Goal: Navigation & Orientation: Find specific page/section

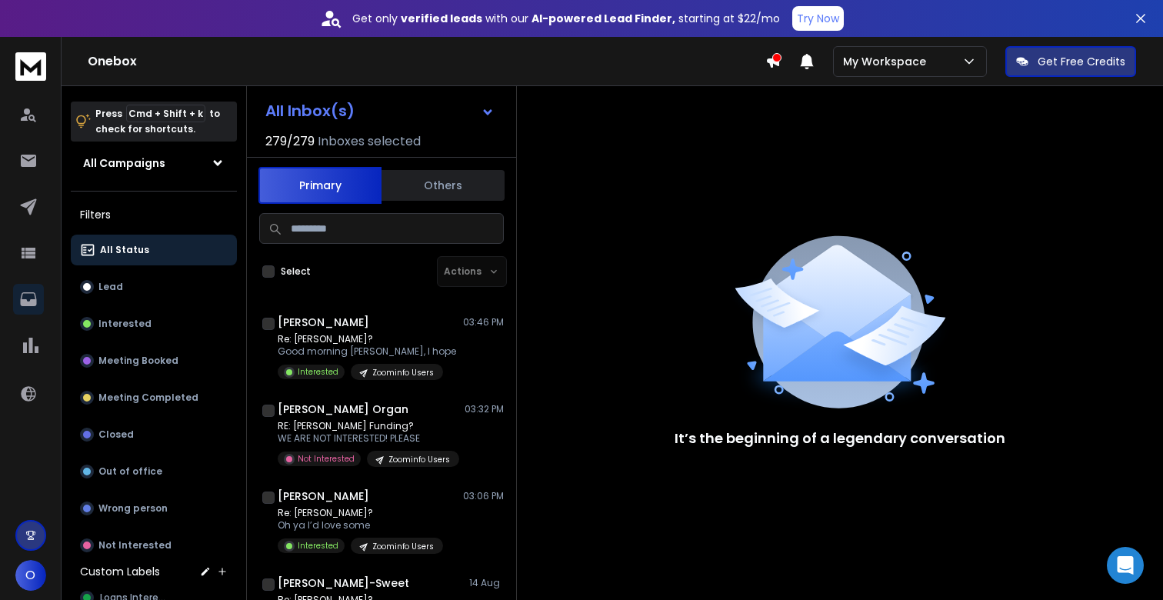
click at [401, 173] on button "Others" at bounding box center [442, 185] width 123 height 34
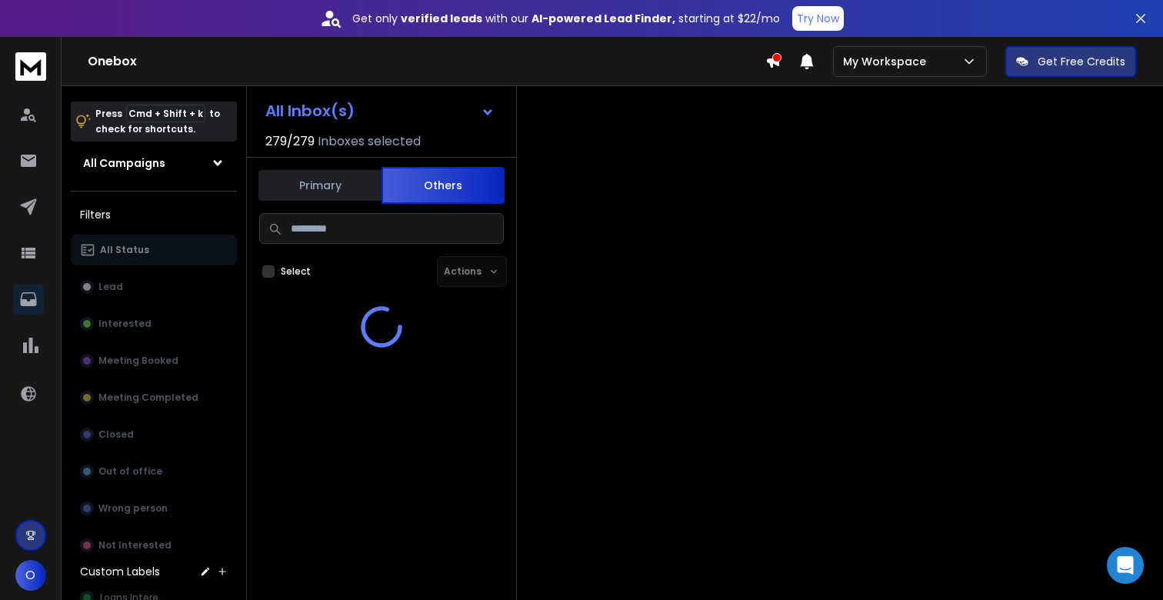
click at [401, 173] on button "Others" at bounding box center [442, 185] width 123 height 37
click at [342, 184] on button "Primary" at bounding box center [319, 185] width 123 height 34
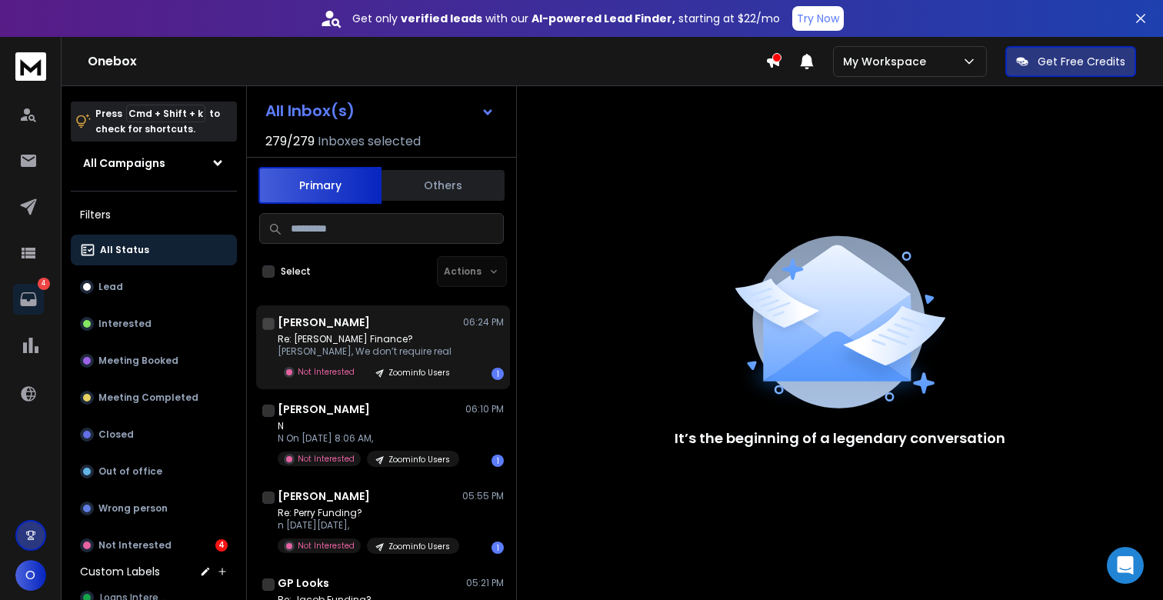
click at [397, 305] on div "[PERSON_NAME] 06:24 PM Re: [PERSON_NAME] Finance? [PERSON_NAME], We don’t requi…" at bounding box center [383, 347] width 254 height 84
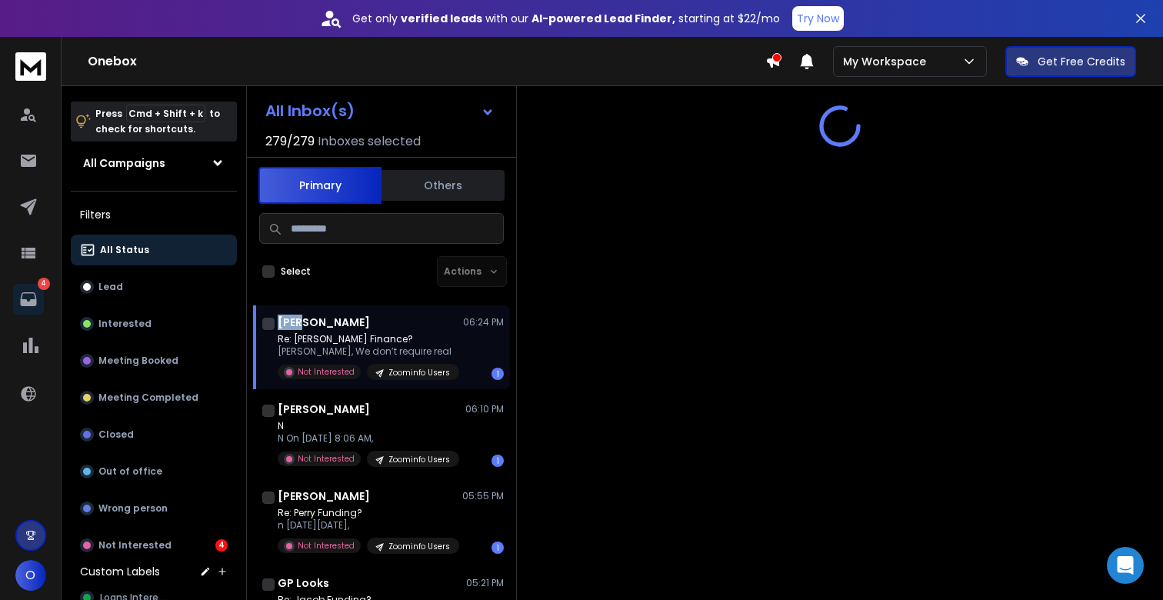
click at [397, 305] on div "[PERSON_NAME] 06:24 PM Re: [PERSON_NAME] Finance? [PERSON_NAME], We don’t requi…" at bounding box center [383, 347] width 254 height 84
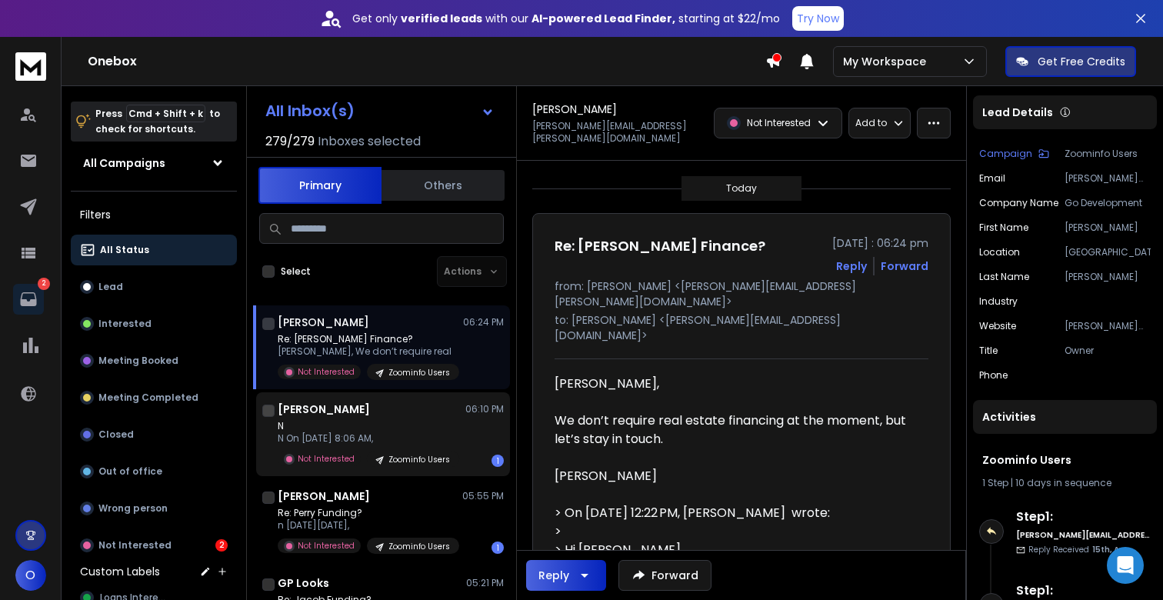
click at [434, 423] on p "N" at bounding box center [368, 426] width 181 height 12
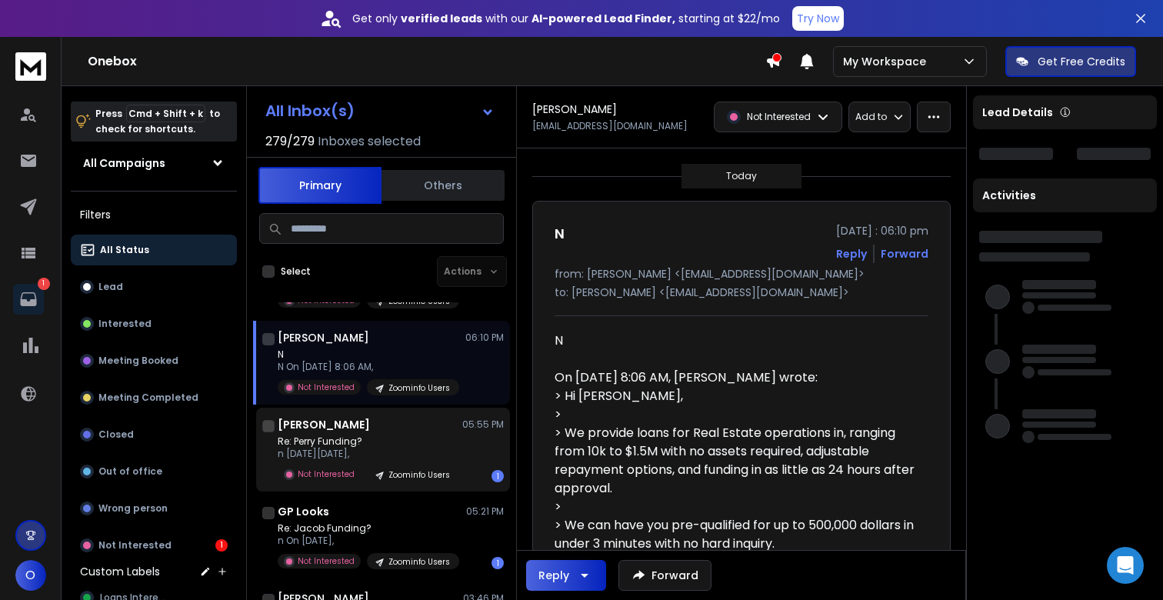
scroll to position [136, 0]
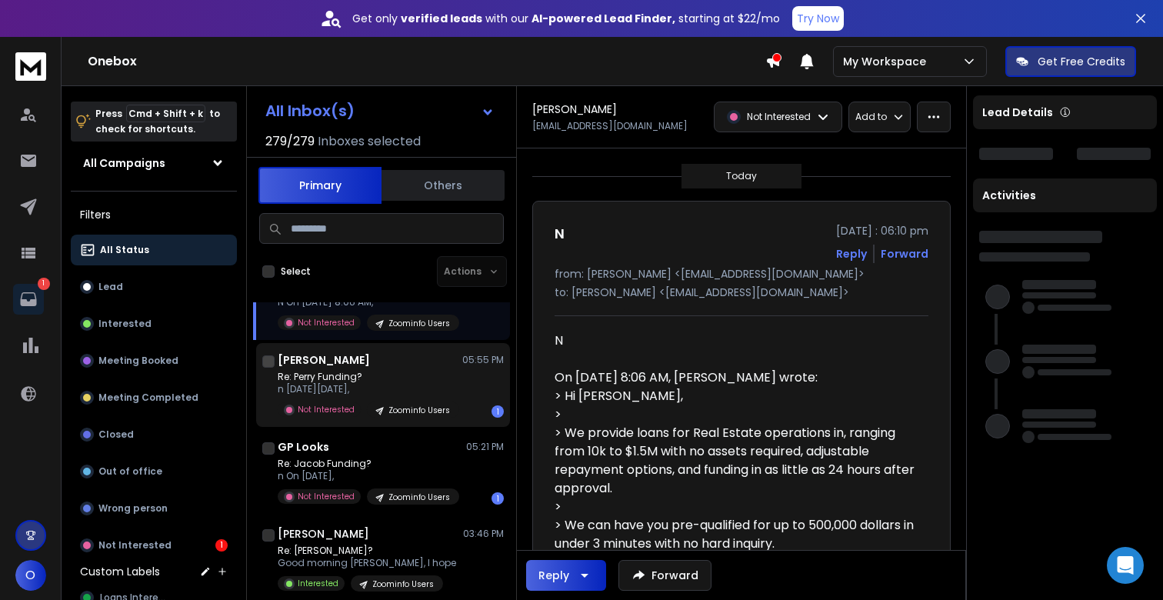
click at [429, 383] on p "n [DATE][DATE]," at bounding box center [368, 389] width 181 height 12
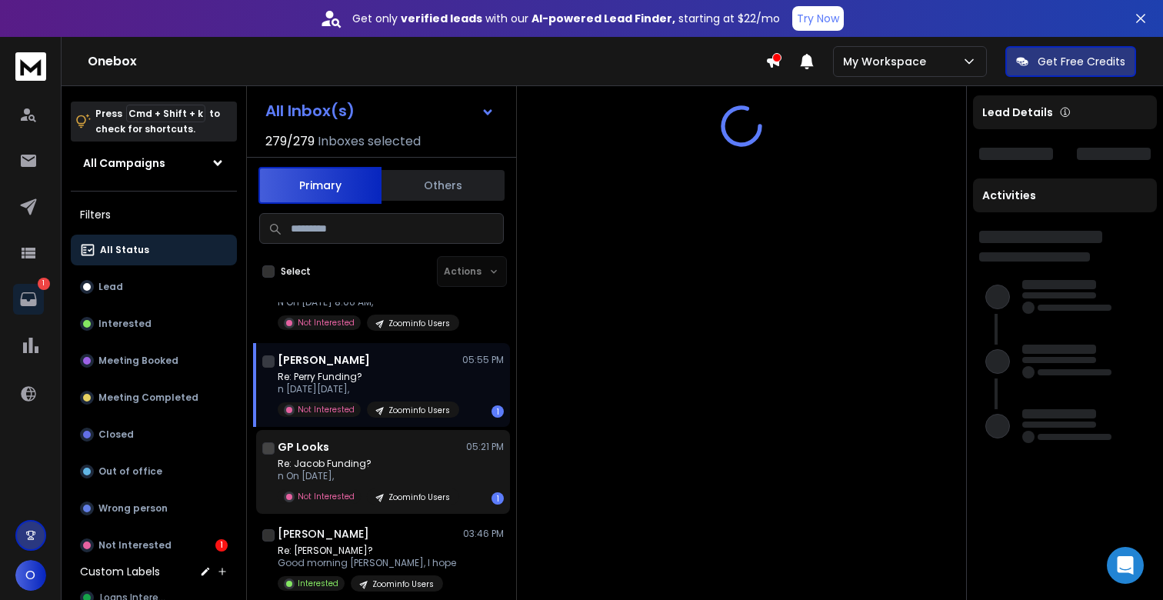
click at [434, 442] on div "GP Looks 05:21 PM" at bounding box center [391, 446] width 226 height 15
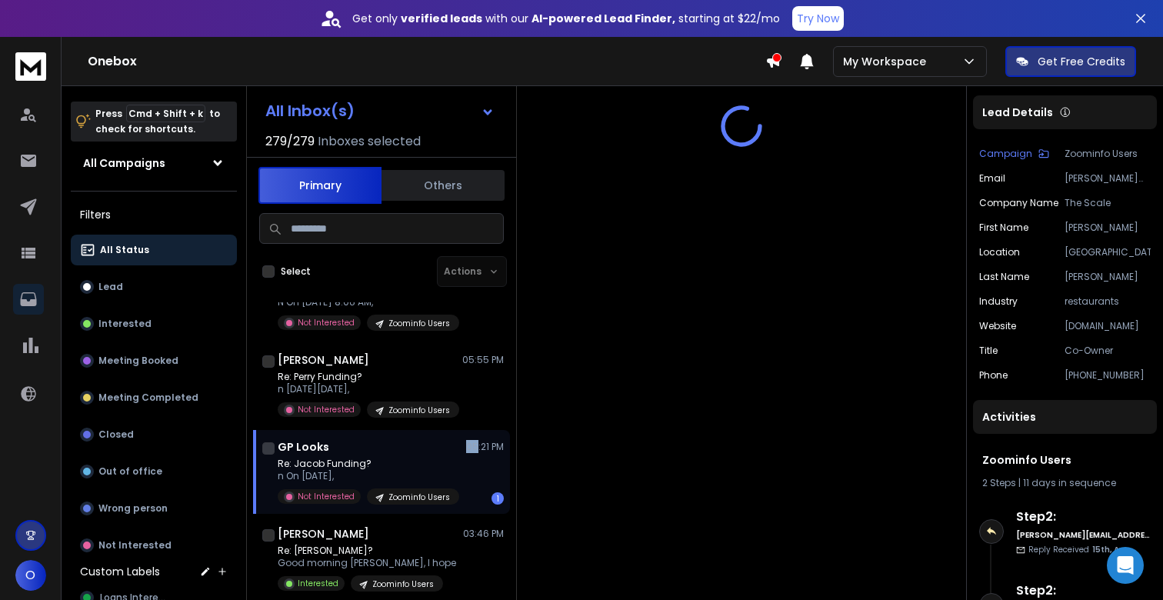
click at [434, 442] on div "GP Looks 05:21 PM" at bounding box center [391, 446] width 226 height 15
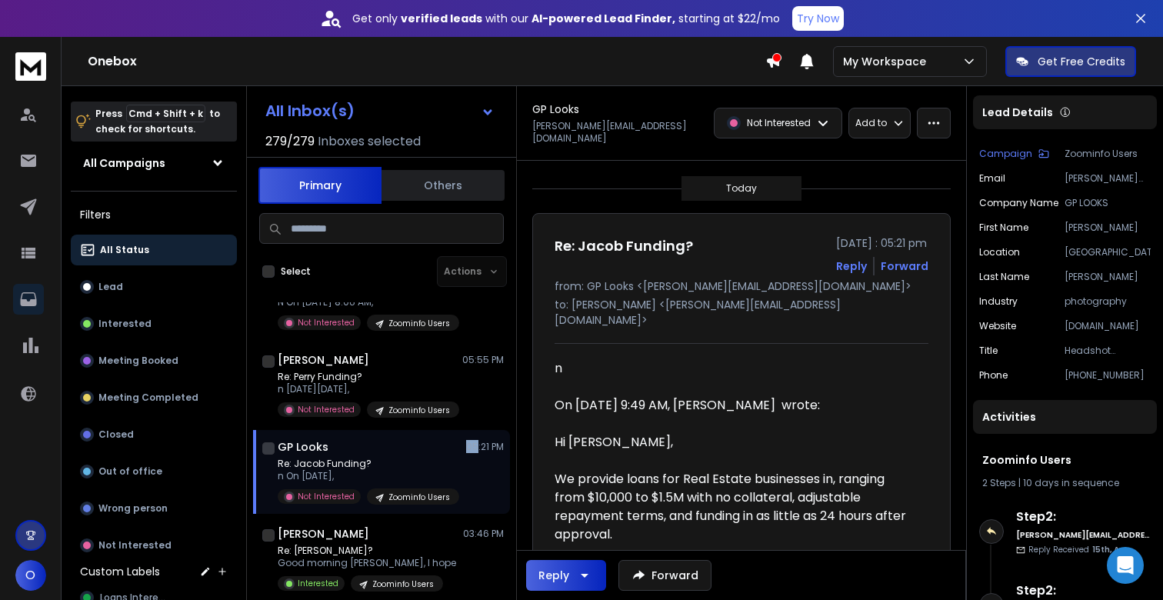
click at [428, 188] on button "Others" at bounding box center [442, 185] width 123 height 34
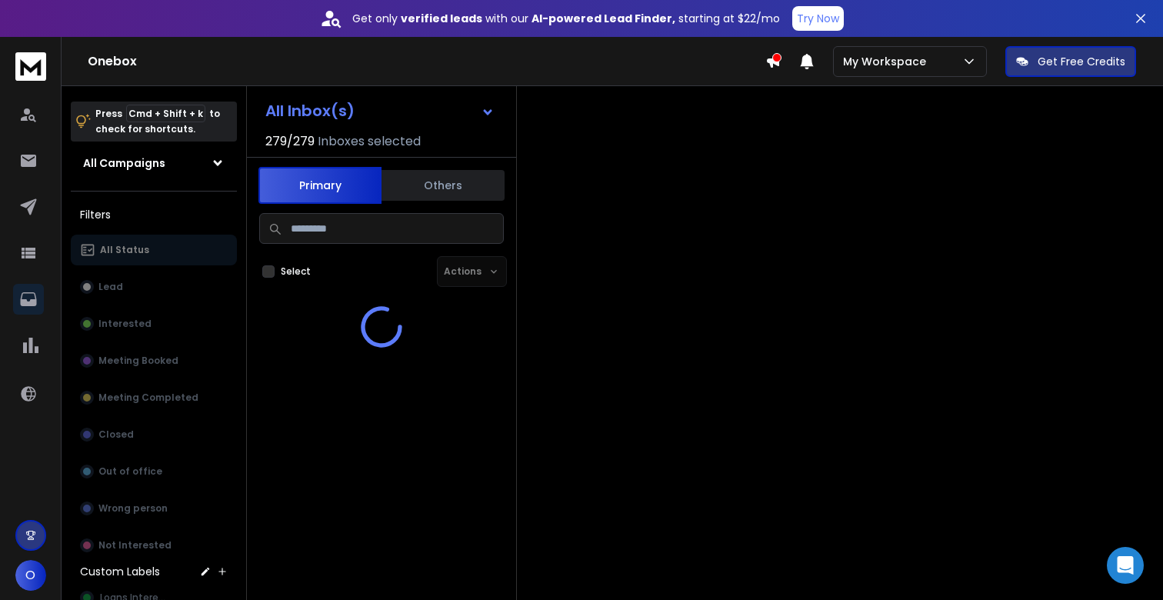
click at [332, 182] on button "Primary" at bounding box center [319, 185] width 123 height 37
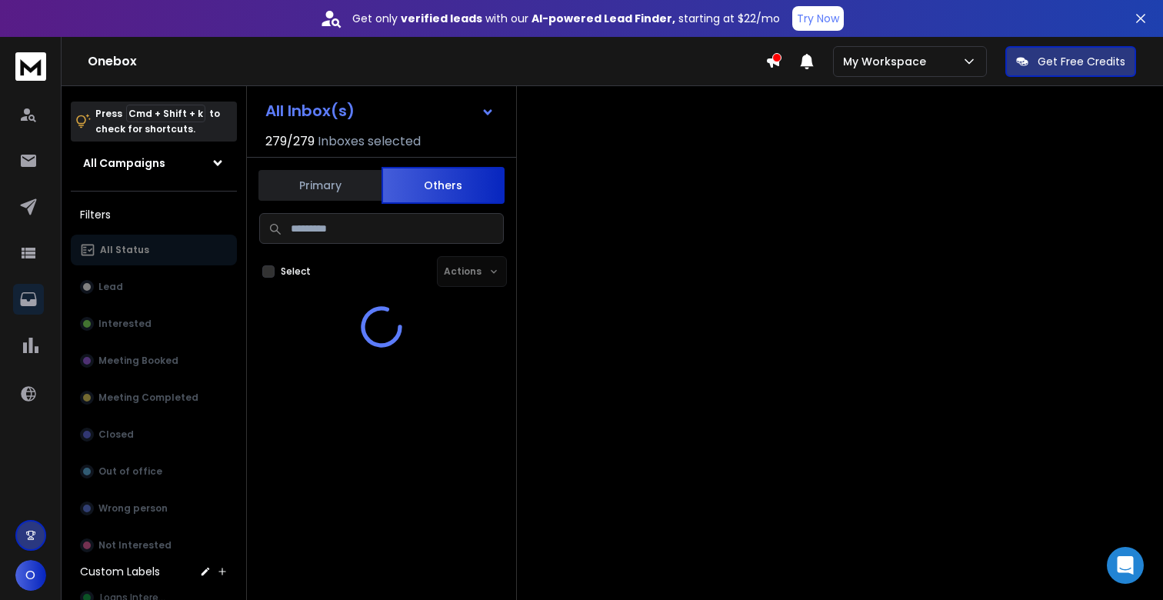
click at [424, 181] on button "Others" at bounding box center [442, 185] width 123 height 37
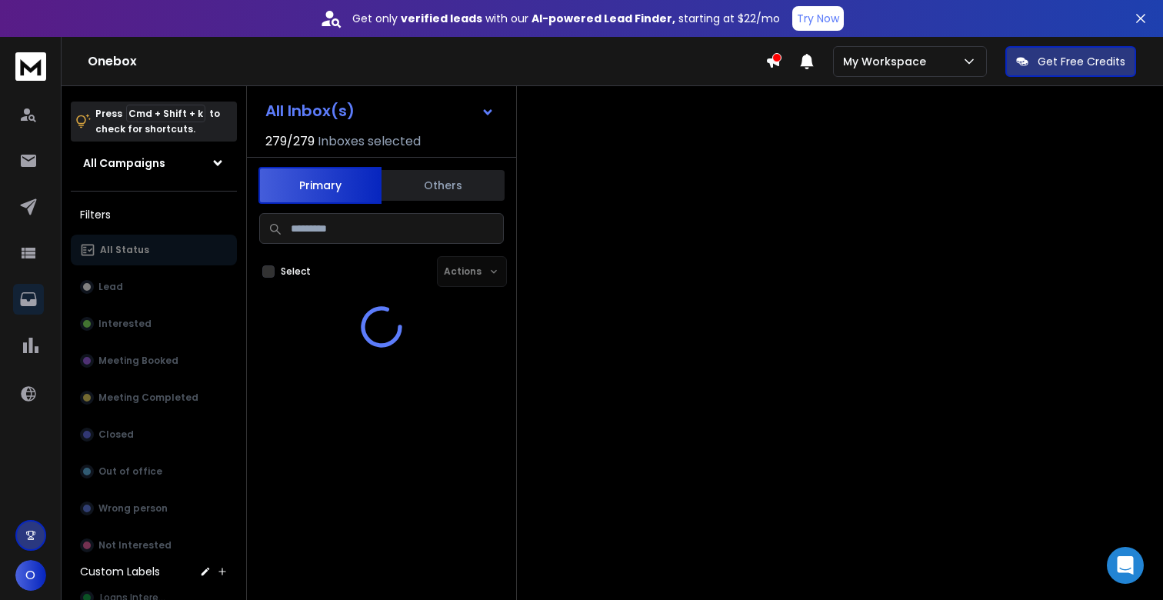
click at [317, 172] on button "Primary" at bounding box center [319, 185] width 123 height 37
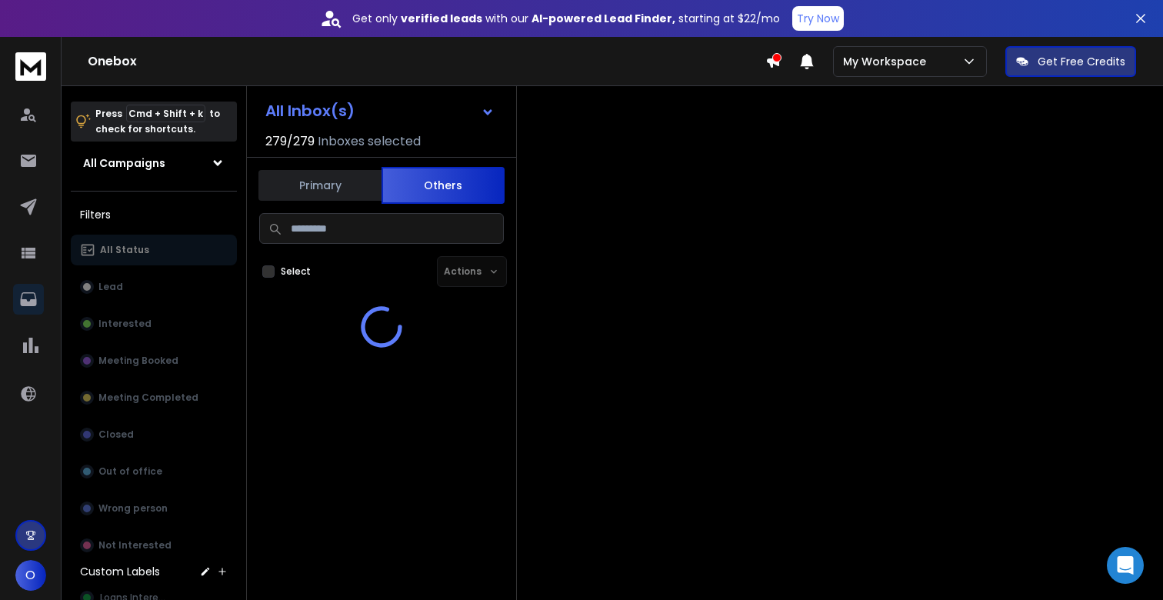
click at [447, 195] on button "Others" at bounding box center [442, 185] width 123 height 37
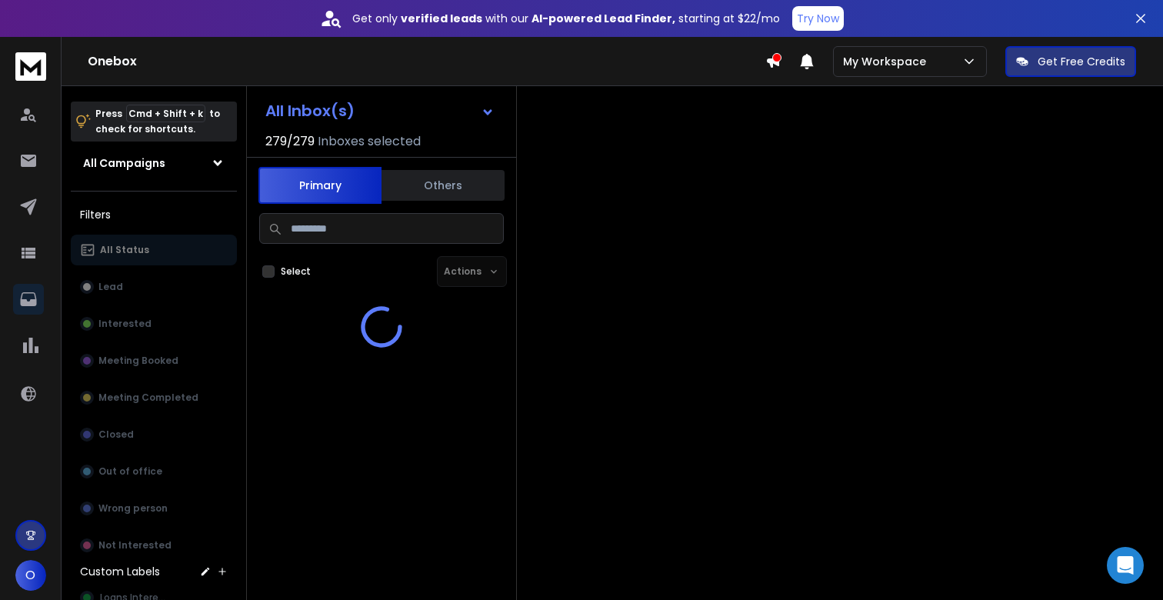
click at [279, 194] on button "Primary" at bounding box center [319, 185] width 123 height 37
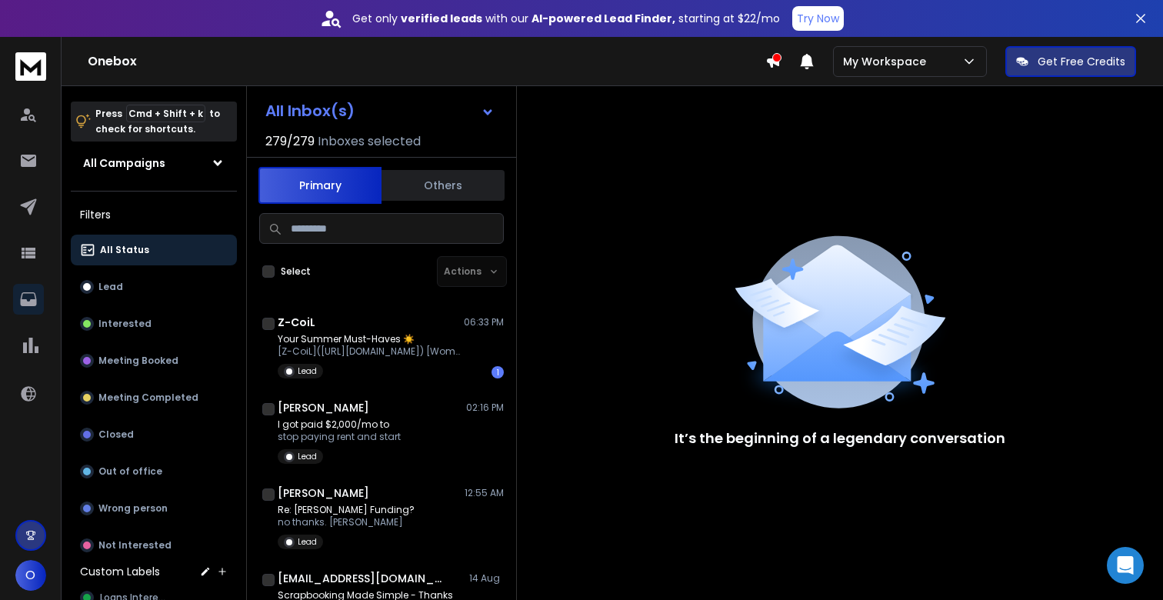
click at [444, 162] on div "All Inbox(s) 279 / 279 Inboxes selected Primary Others Select Actions Z-CoiL 06…" at bounding box center [381, 386] width 269 height 600
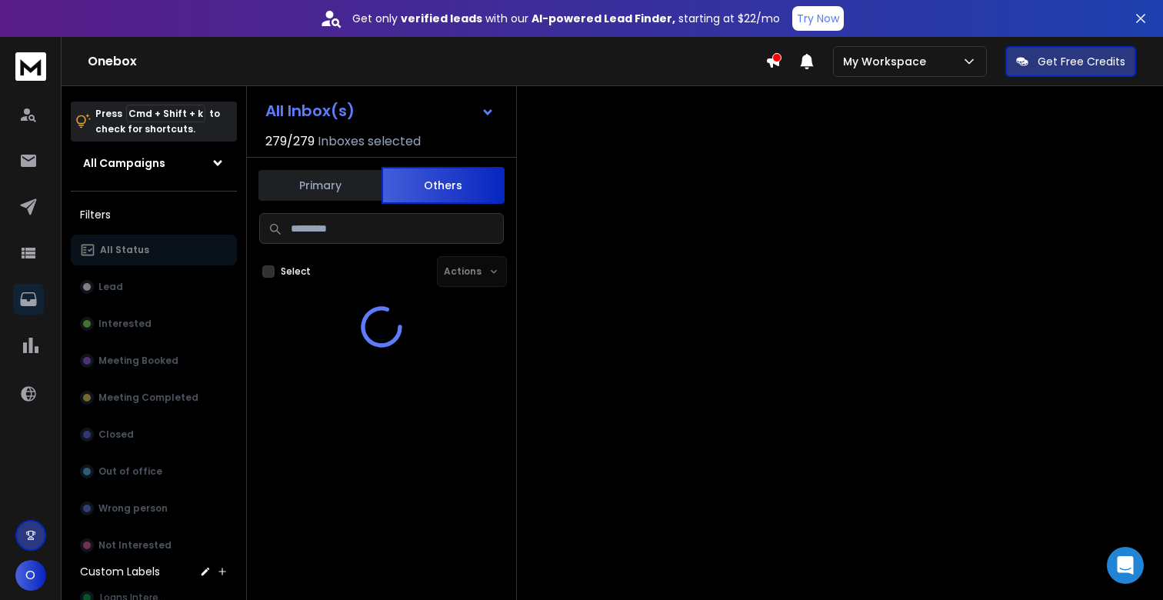
click at [444, 175] on button "Others" at bounding box center [442, 185] width 123 height 37
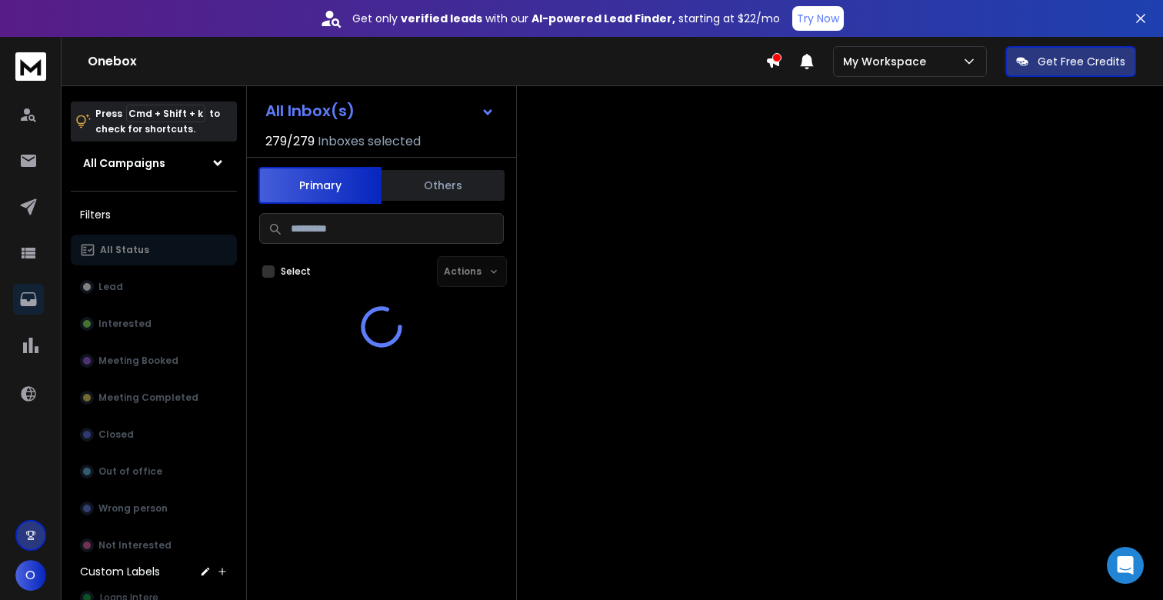
click at [349, 180] on button "Primary" at bounding box center [319, 185] width 123 height 37
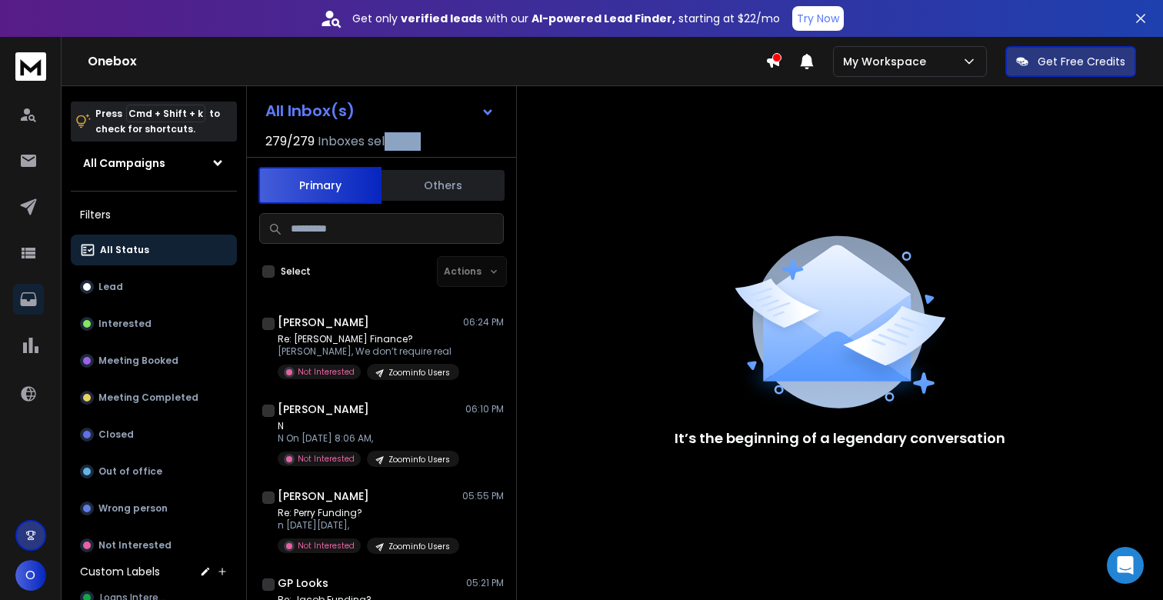
drag, startPoint x: 384, startPoint y: 145, endPoint x: 422, endPoint y: 195, distance: 62.6
click at [395, 161] on div "All Inbox(s) 279 / 279 Inboxes selected Primary Others Select Actions [PERSON_N…" at bounding box center [381, 386] width 269 height 600
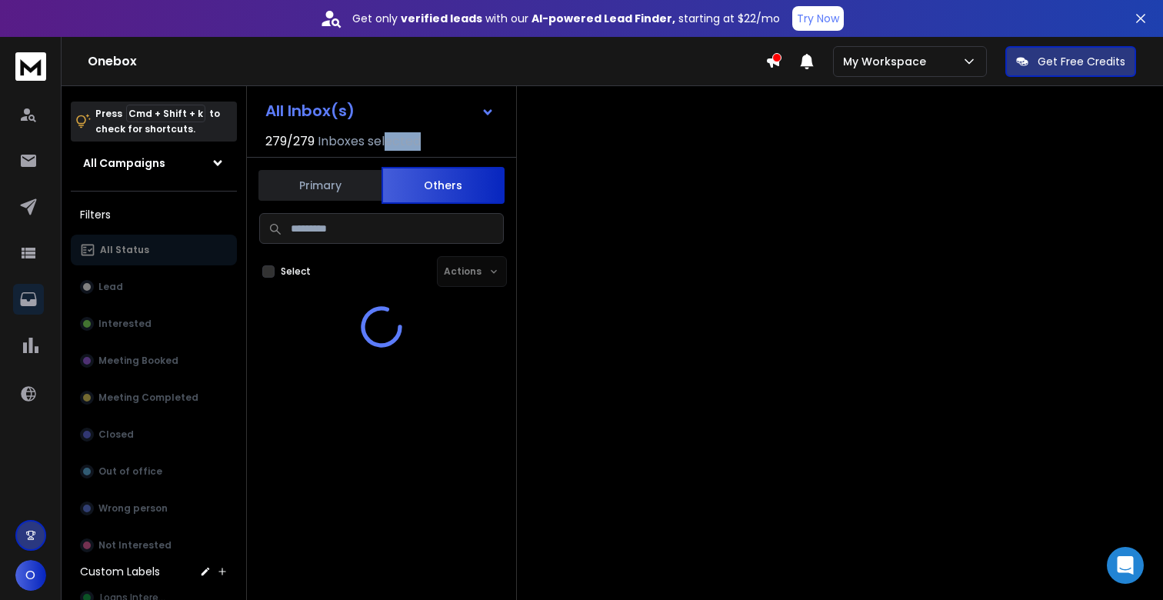
click at [422, 195] on button "Others" at bounding box center [442, 185] width 123 height 37
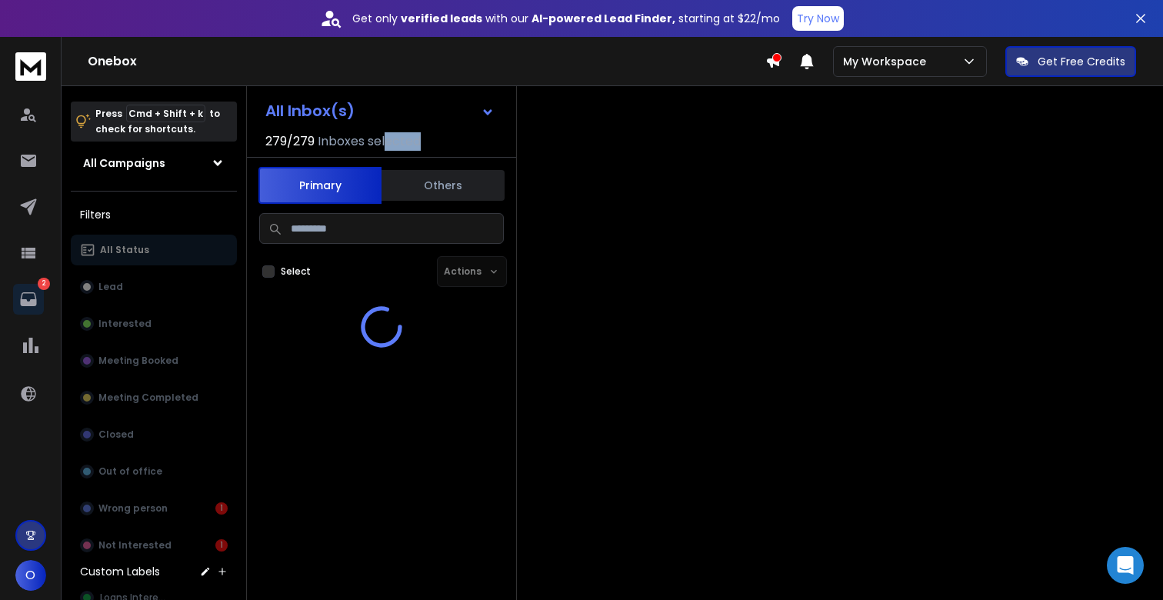
click at [305, 186] on button "Primary" at bounding box center [319, 185] width 123 height 37
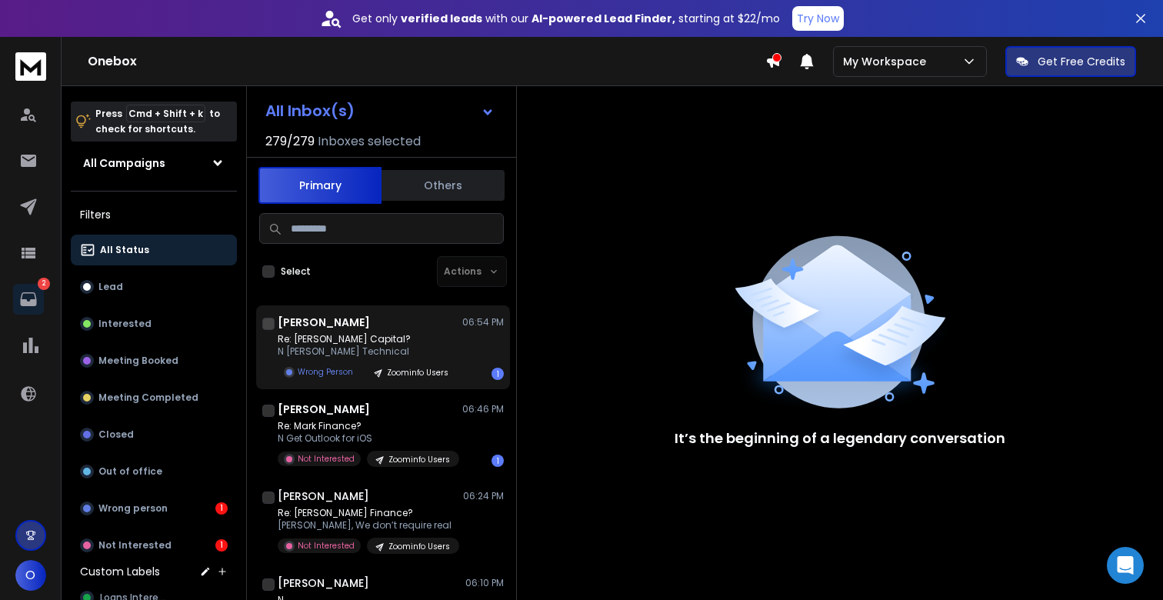
click at [405, 347] on p "N [PERSON_NAME] Technical" at bounding box center [368, 351] width 180 height 12
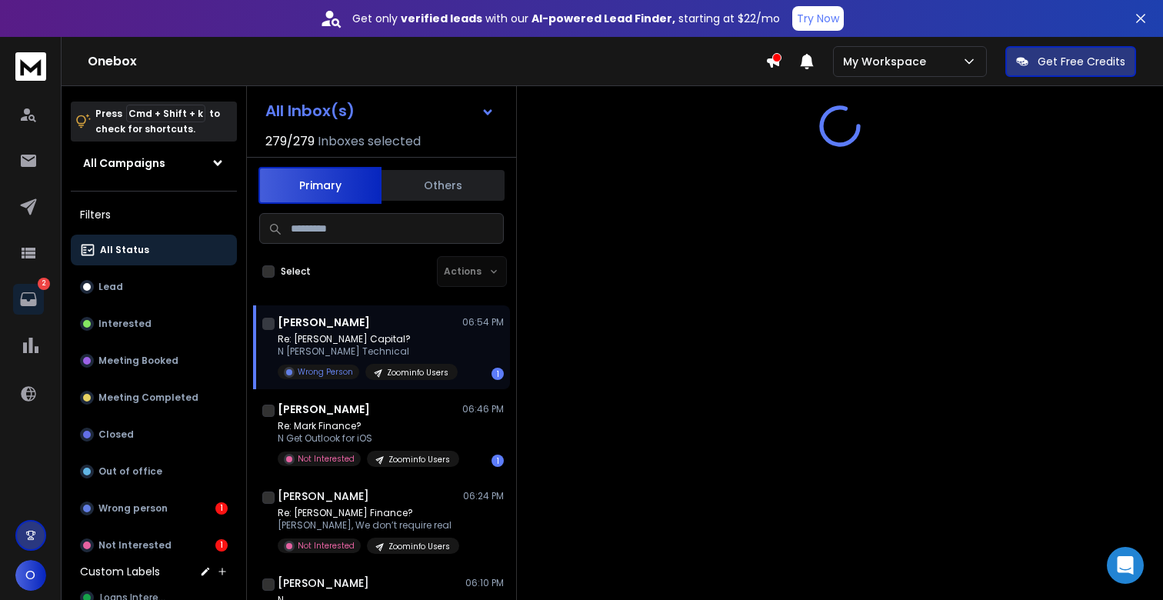
click at [405, 347] on p "N [PERSON_NAME] Technical" at bounding box center [368, 351] width 180 height 12
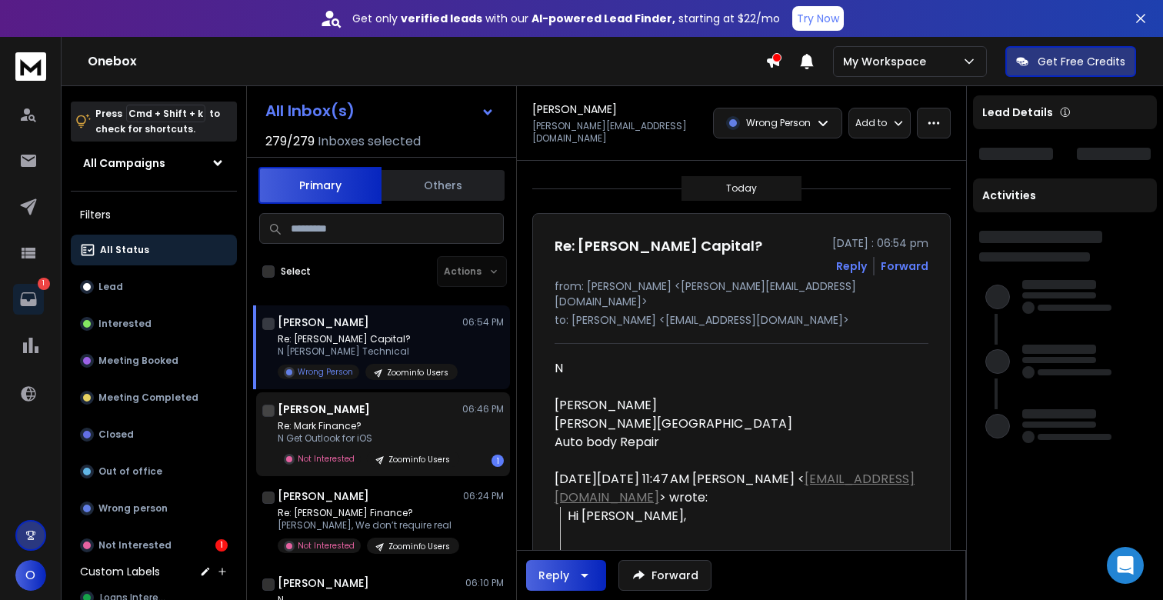
click at [457, 401] on div "[PERSON_NAME] 06:46 PM" at bounding box center [391, 408] width 226 height 15
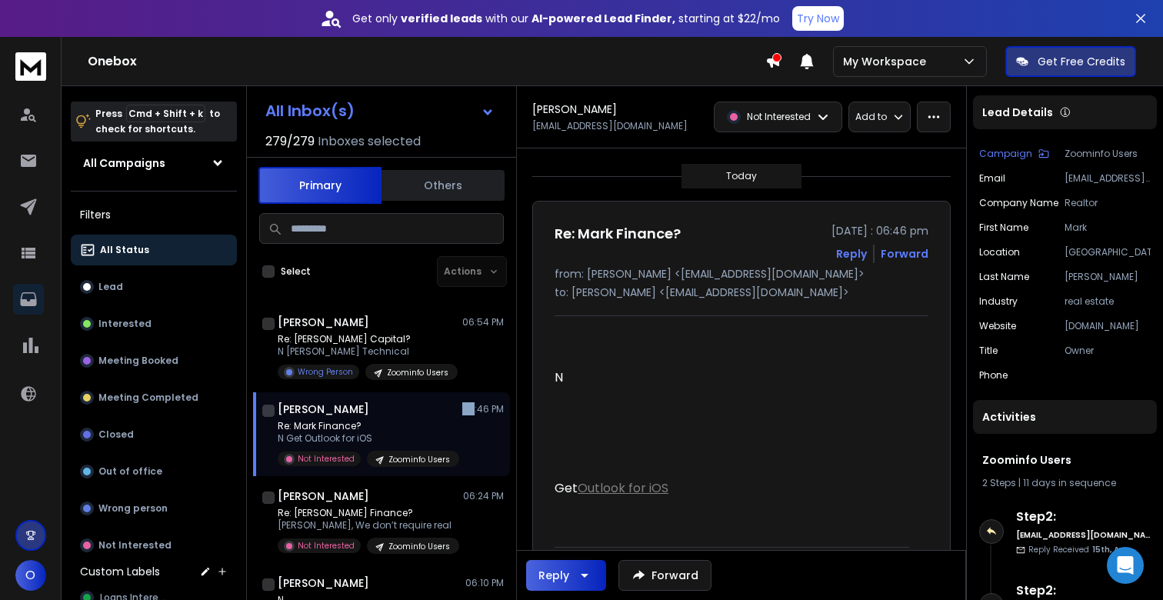
click at [417, 177] on button "Others" at bounding box center [442, 185] width 123 height 34
click at [417, 179] on button "Others" at bounding box center [442, 185] width 123 height 34
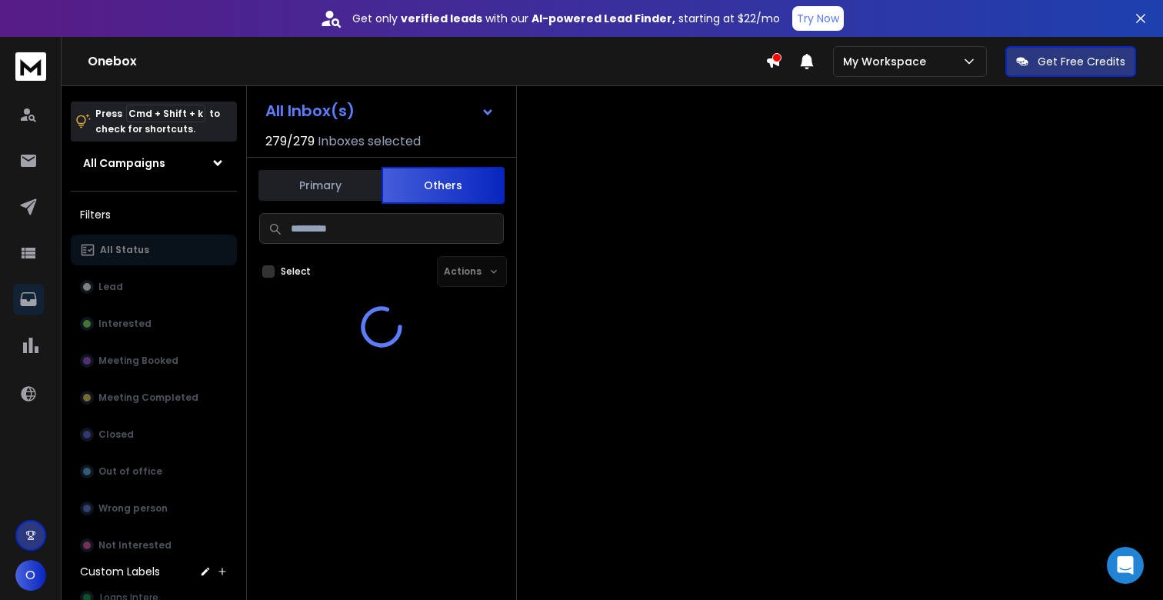
click at [417, 179] on button "Others" at bounding box center [442, 185] width 123 height 37
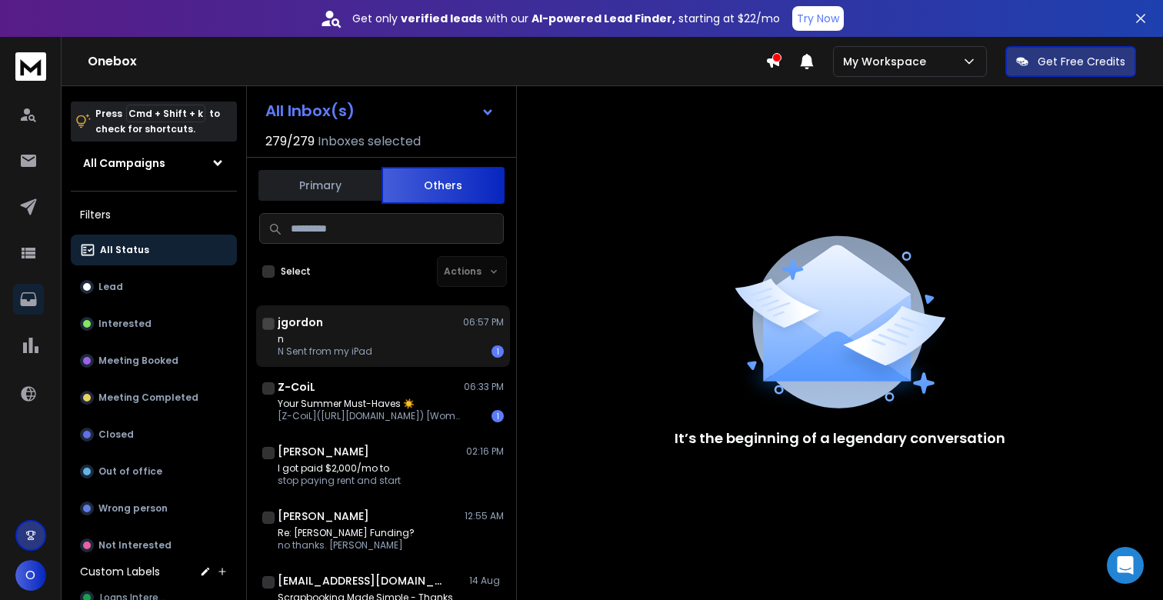
click at [382, 315] on div "jgordon 06:57 PM" at bounding box center [391, 322] width 226 height 15
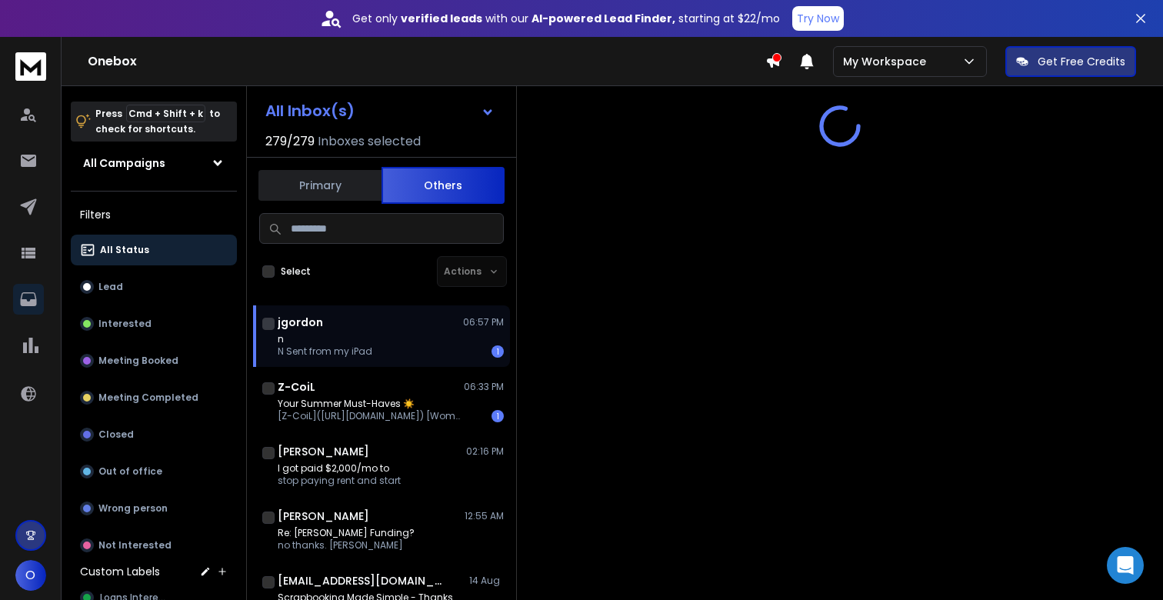
click at [382, 315] on div "jgordon 06:57 PM" at bounding box center [391, 322] width 226 height 15
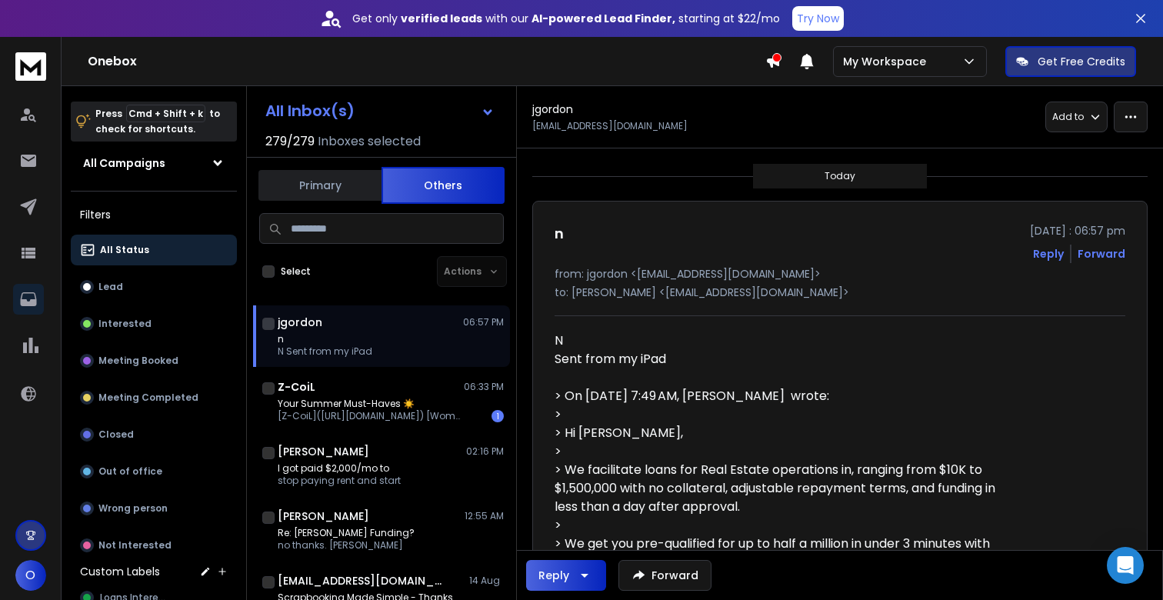
click at [341, 198] on button "Primary" at bounding box center [319, 185] width 123 height 34
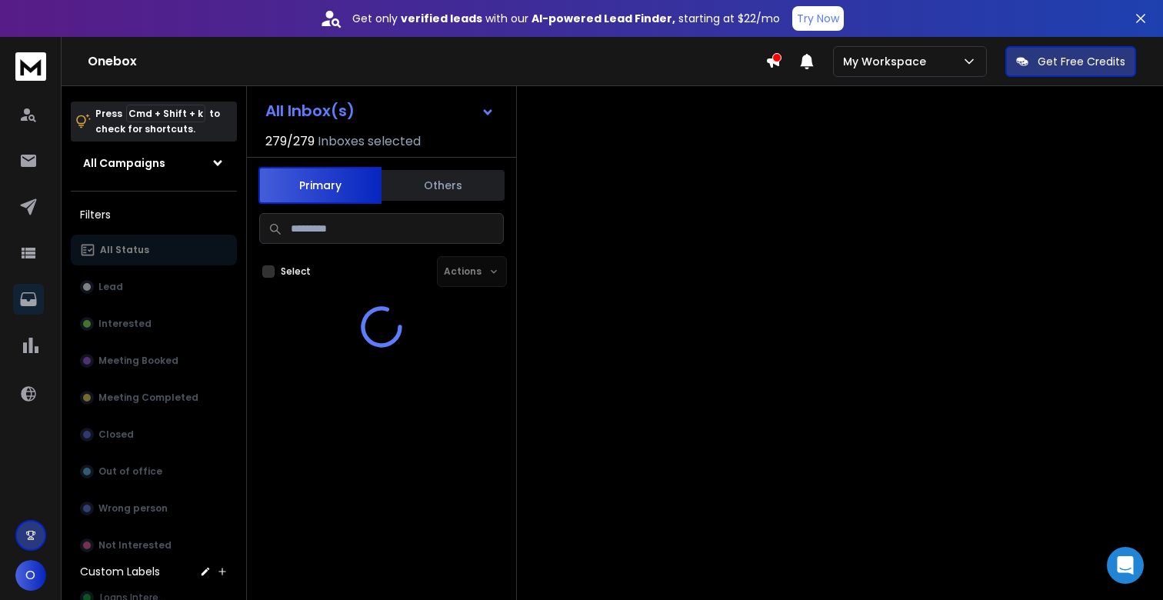
click at [341, 198] on button "Primary" at bounding box center [319, 185] width 123 height 37
